Goal: Task Accomplishment & Management: Manage account settings

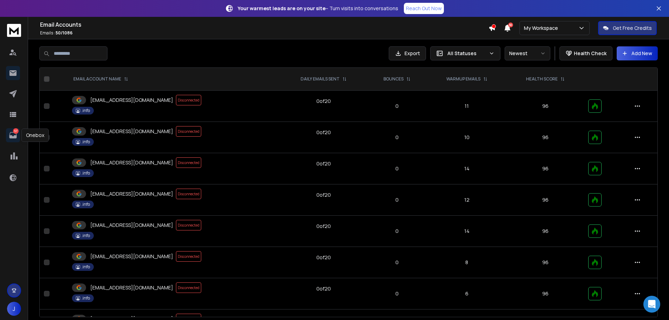
click at [11, 130] on link "57" at bounding box center [13, 135] width 14 height 14
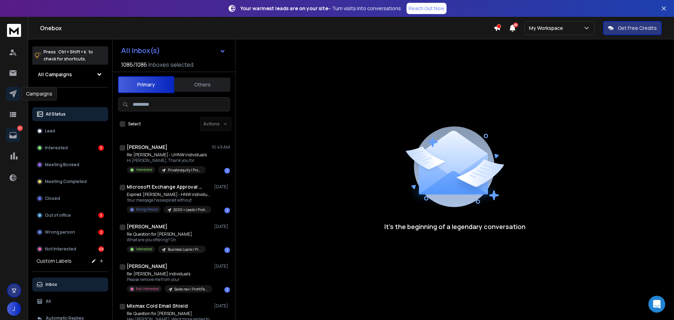
click at [15, 92] on icon at bounding box center [13, 94] width 8 height 8
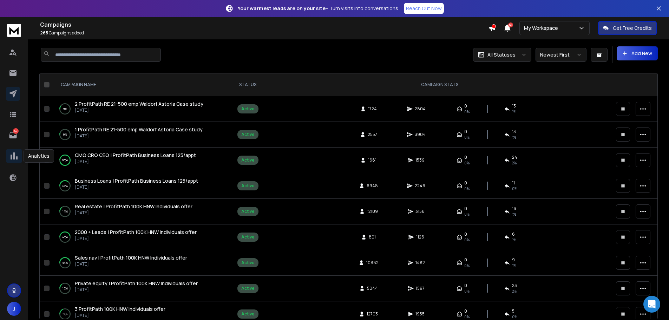
click at [19, 154] on link at bounding box center [14, 156] width 16 height 16
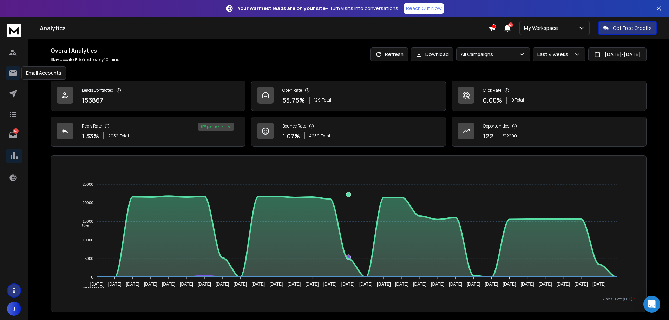
click at [14, 74] on icon at bounding box center [12, 73] width 7 height 6
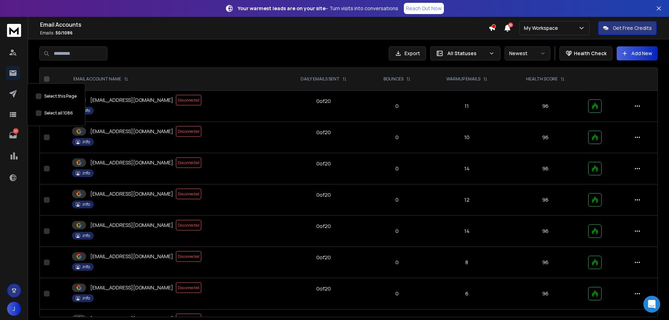
click at [41, 112] on button "Select this Page" at bounding box center [39, 113] width 6 height 6
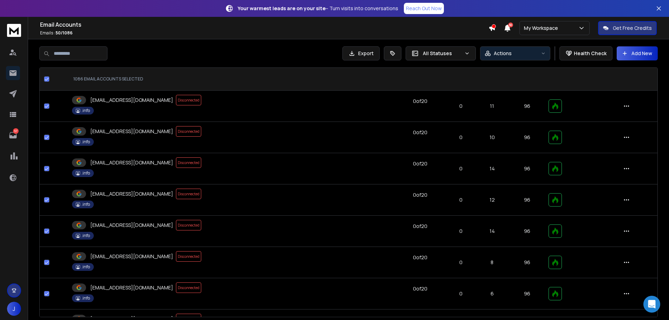
click at [526, 55] on div "Actions" at bounding box center [511, 53] width 53 height 7
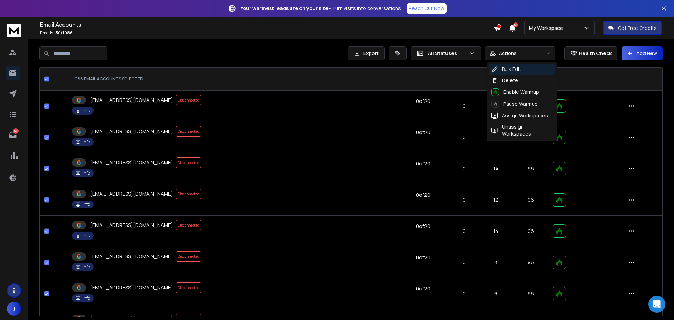
click at [513, 71] on div "Bulk Edit" at bounding box center [507, 69] width 30 height 7
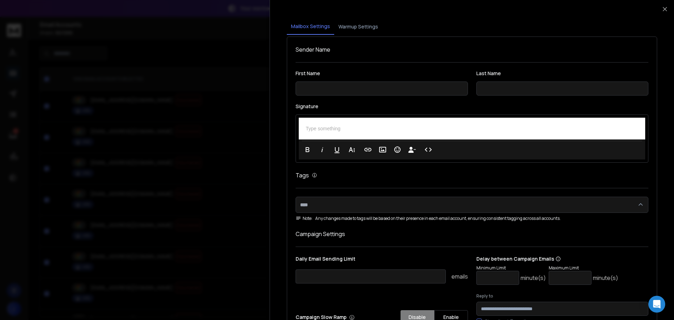
click at [340, 277] on input "number" at bounding box center [371, 276] width 150 height 14
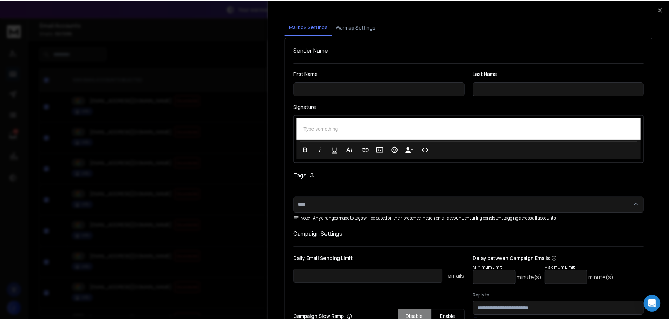
scroll to position [103, 0]
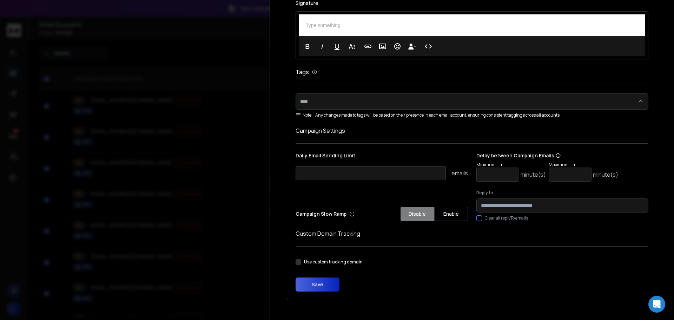
type input "**"
click at [311, 289] on button "Save" at bounding box center [318, 284] width 44 height 14
click at [327, 281] on button "Save" at bounding box center [318, 284] width 44 height 14
drag, startPoint x: 271, startPoint y: 173, endPoint x: 229, endPoint y: 157, distance: 45.4
click at [229, 157] on div at bounding box center [337, 160] width 674 height 320
